Goal: Task Accomplishment & Management: Manage account settings

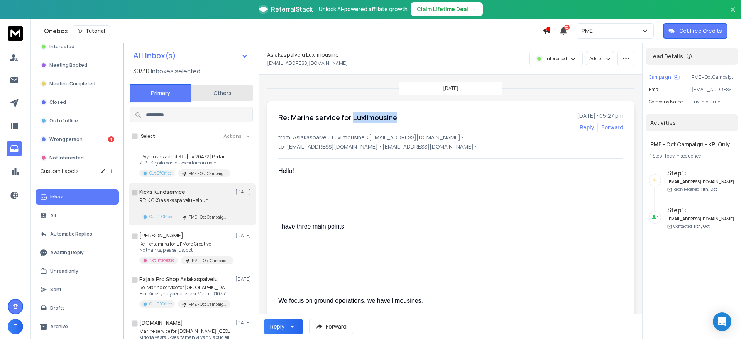
scroll to position [1042, 0]
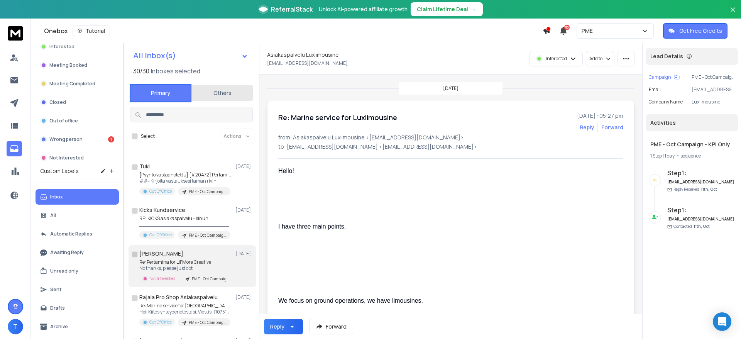
click at [171, 256] on h1 "[PERSON_NAME]" at bounding box center [161, 254] width 44 height 8
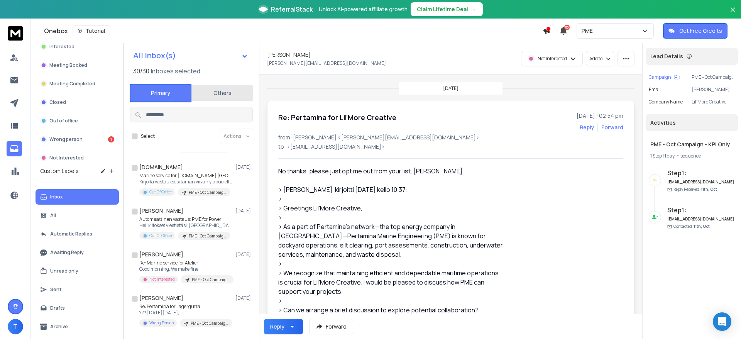
scroll to position [1273, 0]
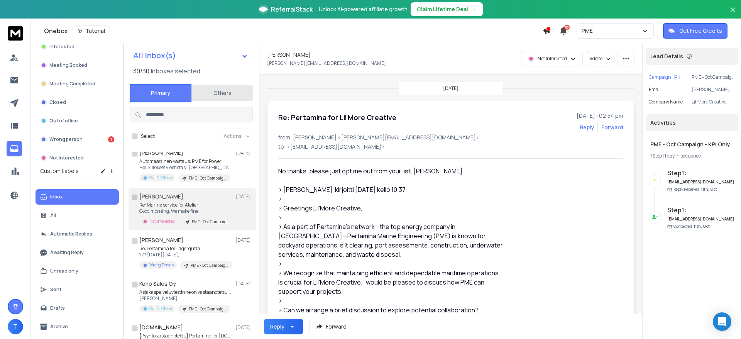
click at [194, 207] on p "Re: Marine service for Atelier" at bounding box center [185, 205] width 93 height 6
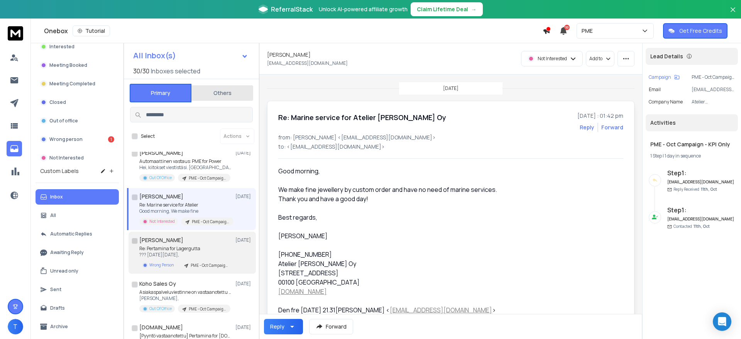
click at [181, 240] on div "[PERSON_NAME] [DATE]" at bounding box center [195, 240] width 113 height 8
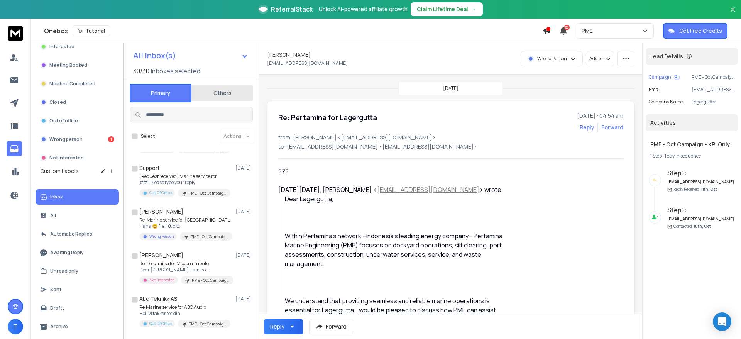
scroll to position [2026, 0]
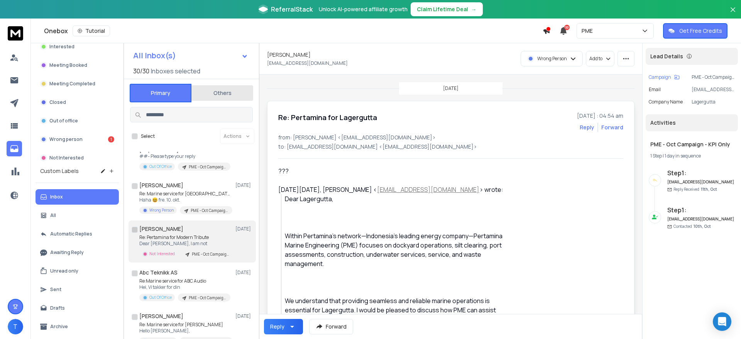
click at [194, 236] on p "Re: Pertamina for Modern Tribute" at bounding box center [185, 237] width 93 height 6
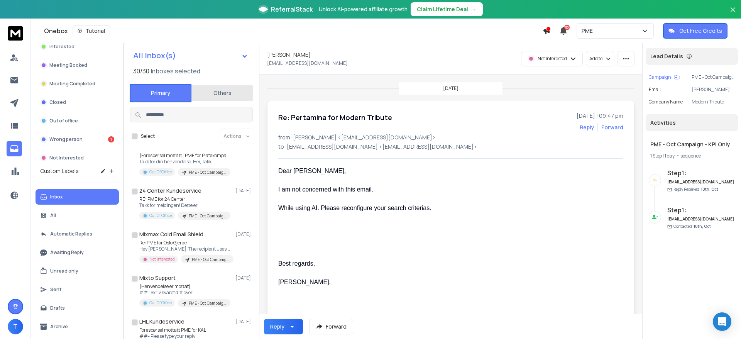
scroll to position [2431, 0]
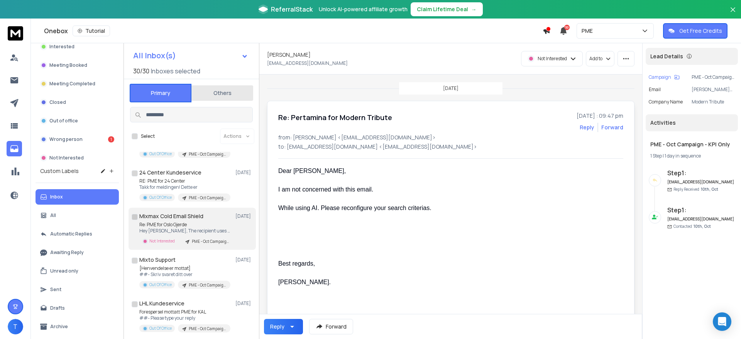
click at [203, 227] on p "Re: PME for Oslo Gjerde" at bounding box center [185, 224] width 93 height 6
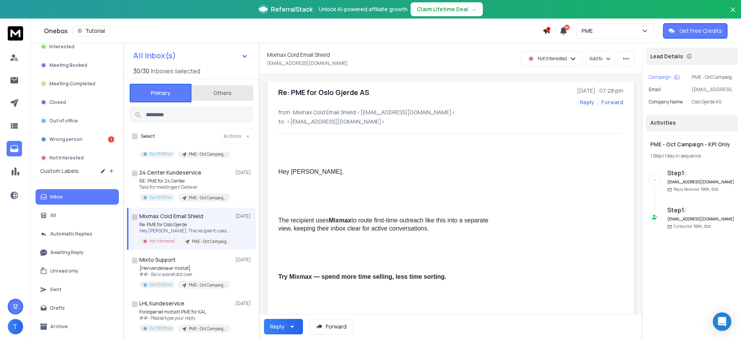
scroll to position [0, 0]
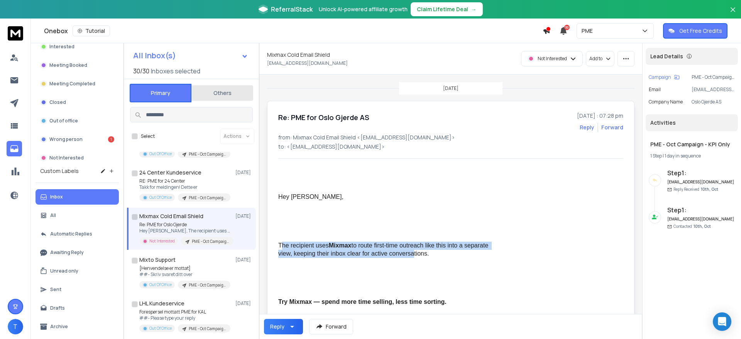
drag, startPoint x: 280, startPoint y: 242, endPoint x: 411, endPoint y: 254, distance: 131.3
click at [411, 254] on div "The recipient uses Mixmax to route first-time outreach like this into a separat…" at bounding box center [390, 250] width 225 height 16
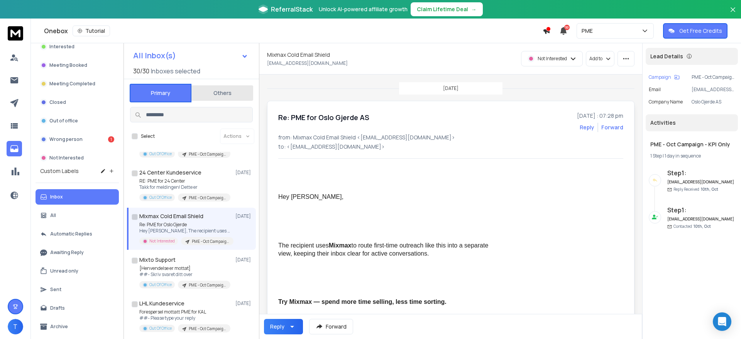
click at [464, 250] on div "The recipient uses Mixmax to route first-time outreach like this into a separat…" at bounding box center [390, 250] width 225 height 16
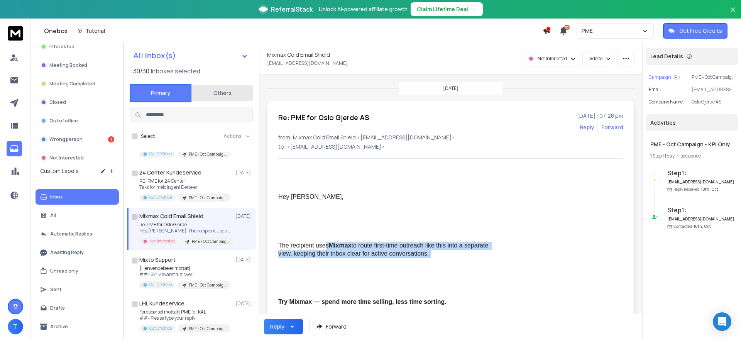
drag, startPoint x: 325, startPoint y: 245, endPoint x: 451, endPoint y: 265, distance: 127.0
click at [451, 265] on td "Hey [PERSON_NAME], The recipient uses Mixmax to route first-time outreach like …" at bounding box center [390, 337] width 225 height 336
click at [293, 231] on td "Hey [PERSON_NAME], The recipient uses Mixmax to route first-time outreach like …" at bounding box center [390, 337] width 225 height 336
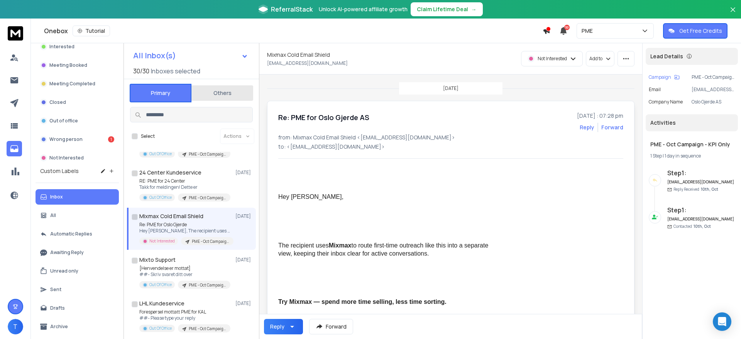
click at [293, 231] on td "Hey [PERSON_NAME], The recipient uses Mixmax to route first-time outreach like …" at bounding box center [390, 337] width 225 height 336
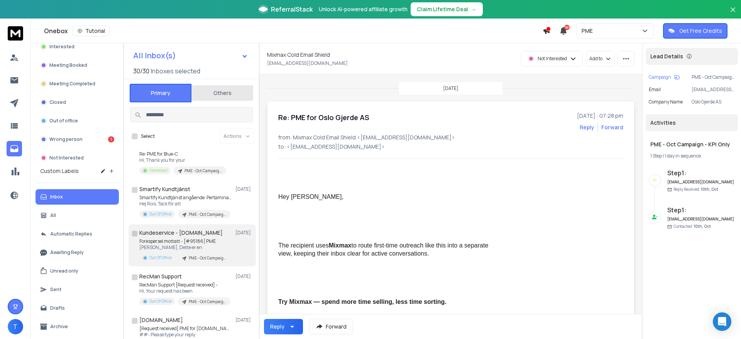
scroll to position [2836, 0]
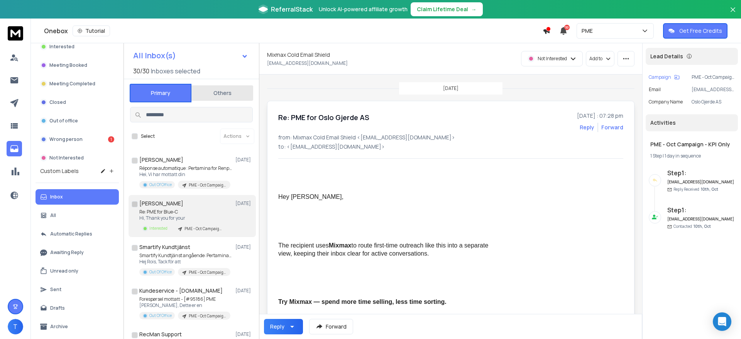
click at [183, 201] on h1 "[PERSON_NAME]" at bounding box center [161, 203] width 44 height 8
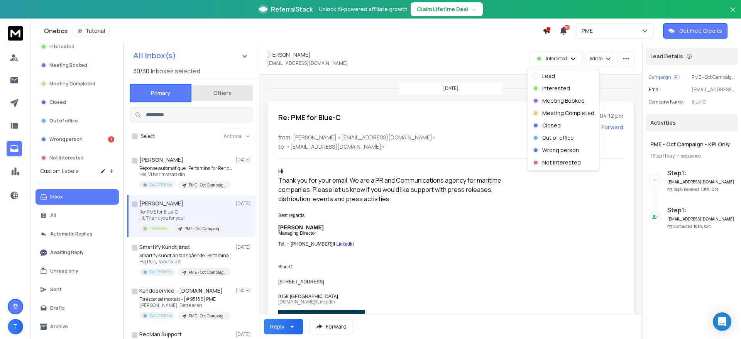
click at [548, 60] on p "Interested" at bounding box center [556, 59] width 21 height 6
click at [553, 151] on p "Wrong person" at bounding box center [560, 150] width 37 height 8
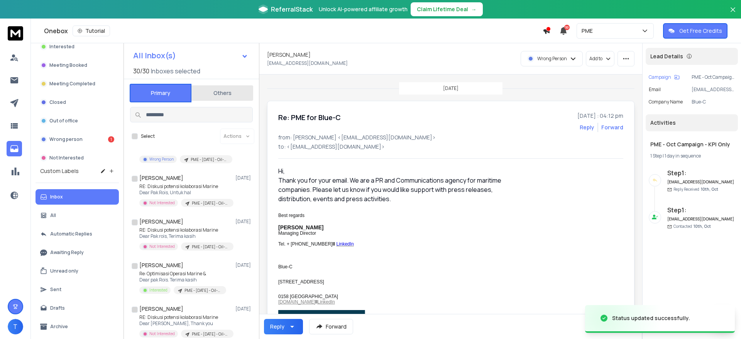
scroll to position [3531, 0]
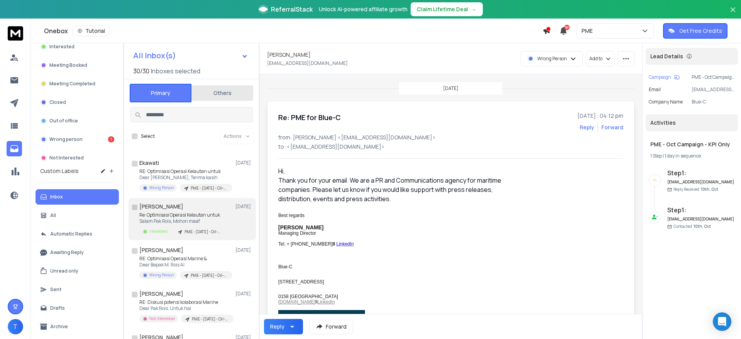
click at [192, 213] on p "Re: Optimisasi Operasi Kelautan untuk" at bounding box center [182, 215] width 87 height 6
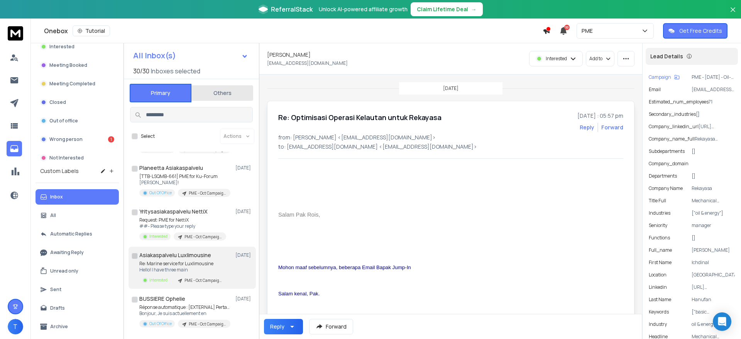
scroll to position [579, 0]
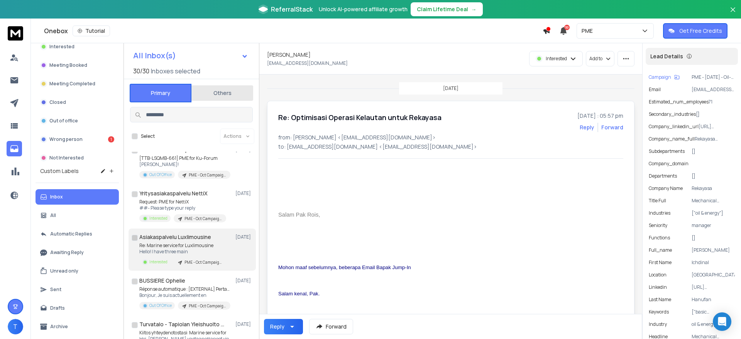
click at [218, 237] on div "Asiakaspalvelu Luxlimousine [DATE]" at bounding box center [195, 237] width 113 height 8
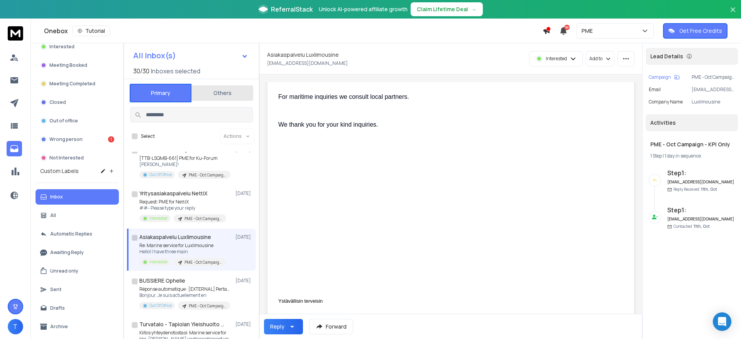
scroll to position [174, 0]
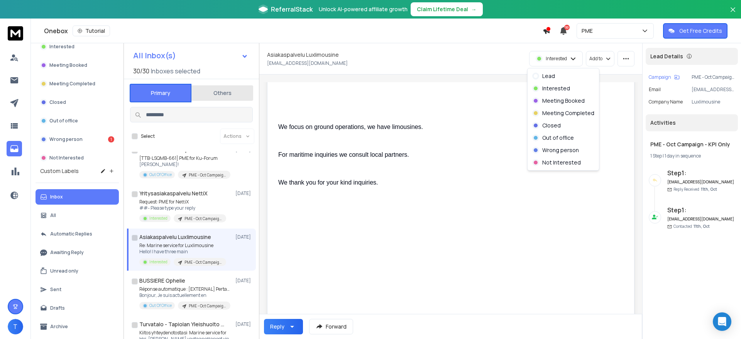
click at [560, 60] on p "Interested" at bounding box center [556, 59] width 21 height 6
click at [563, 149] on p "Wrong person" at bounding box center [560, 150] width 37 height 8
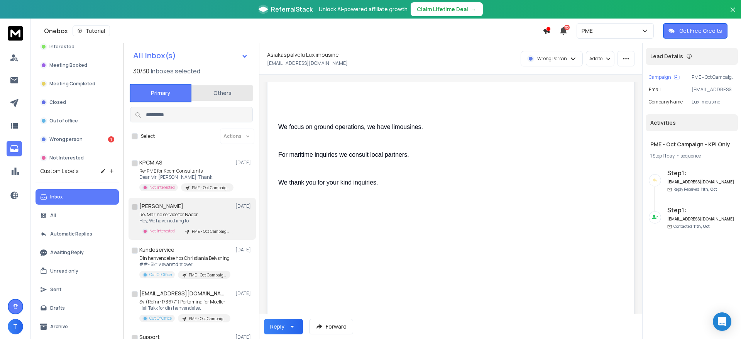
click at [209, 211] on div "[PERSON_NAME] [DATE] Re: Marine service for [PERSON_NAME], We have nothing to N…" at bounding box center [195, 218] width 113 height 33
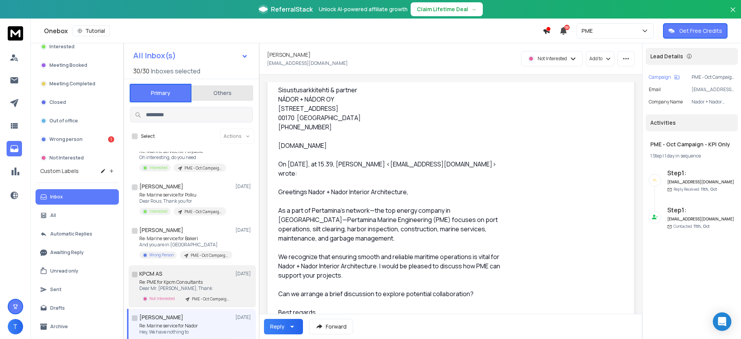
scroll to position [0, 0]
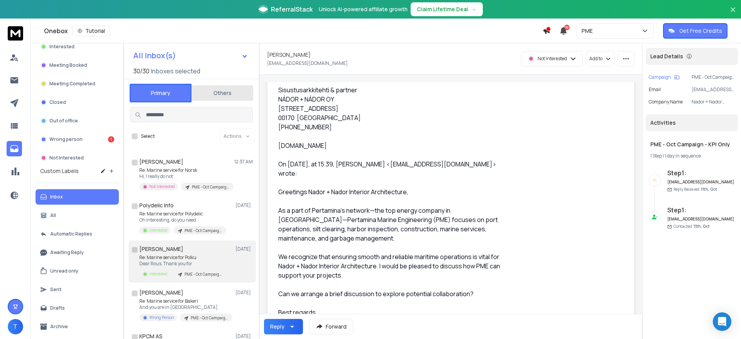
click at [187, 250] on div "[PERSON_NAME] [DATE]" at bounding box center [195, 249] width 113 height 8
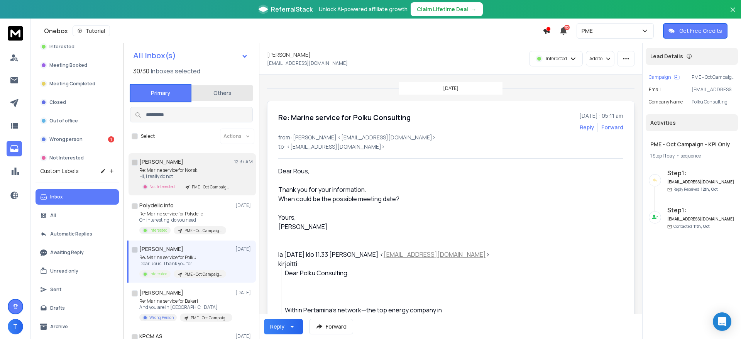
click at [208, 179] on div "Re: Marine service for Norsk Hi, I really do not Not Interested PME - Oct Campa…" at bounding box center [186, 179] width 94 height 24
